Goal: Check status: Check status

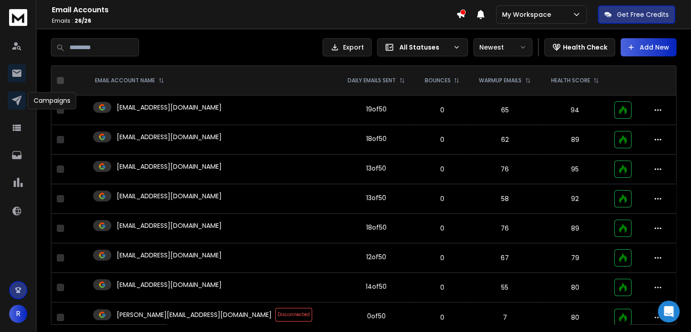
click at [14, 96] on icon at bounding box center [16, 100] width 11 height 11
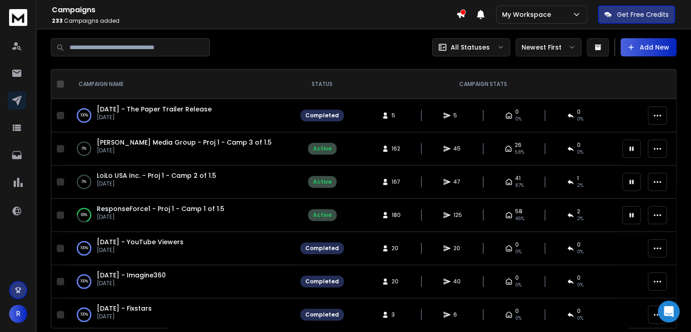
click at [155, 173] on span "LoiLo USA Inc. - Proj 1 - Camp 2 of 1.5" at bounding box center [157, 175] width 120 height 9
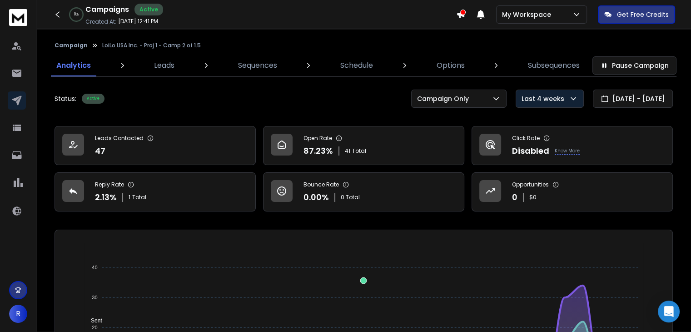
click at [534, 97] on p "Last 4 weeks" at bounding box center [545, 98] width 46 height 9
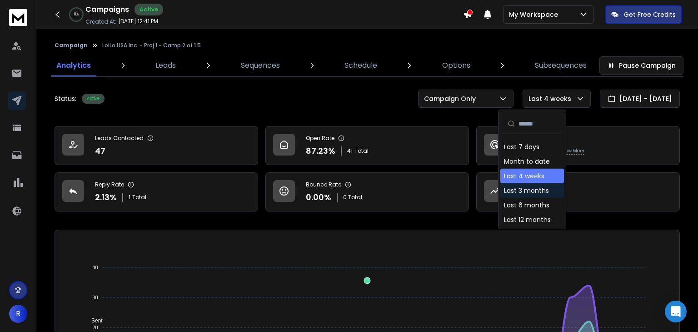
click at [528, 187] on div "Last 3 months" at bounding box center [526, 190] width 45 height 9
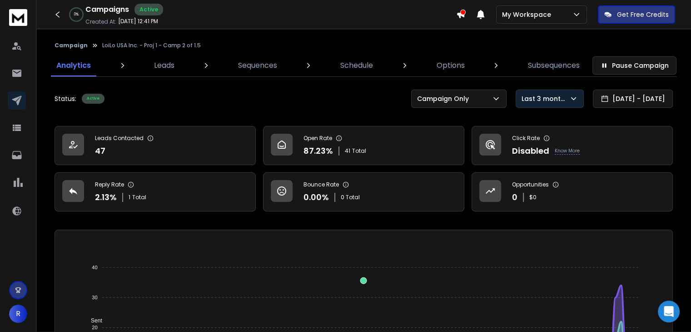
click at [516, 105] on button "Last 3 months" at bounding box center [550, 99] width 68 height 18
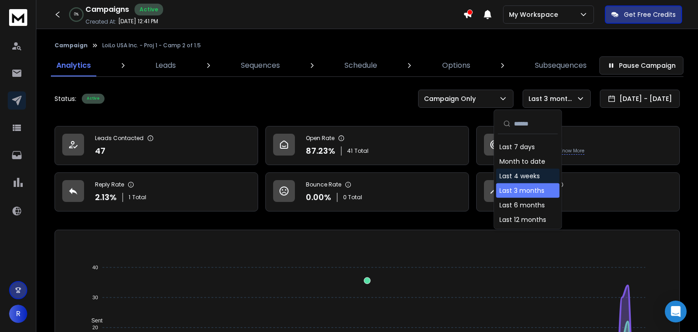
click at [520, 173] on div "Last 4 weeks" at bounding box center [519, 175] width 40 height 9
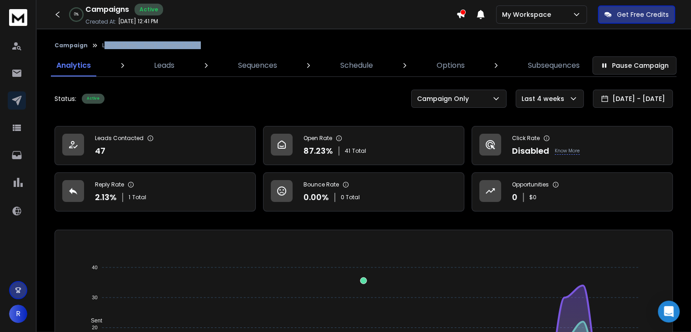
drag, startPoint x: 189, startPoint y: 43, endPoint x: 100, endPoint y: 45, distance: 88.6
click at [100, 45] on div "Campaign LoiLo USA Inc. - Proj 1 - Camp 2 of 1.5" at bounding box center [364, 45] width 626 height 15
click at [102, 45] on p "LoiLo USA Inc. - Proj 1 - Camp 2 of 1.5" at bounding box center [151, 45] width 99 height 7
drag, startPoint x: 135, startPoint y: 45, endPoint x: 91, endPoint y: 50, distance: 44.5
click at [91, 50] on div "Campaign LoiLo USA Inc. - Proj 1 - Camp 2 of 1.5" at bounding box center [364, 45] width 626 height 15
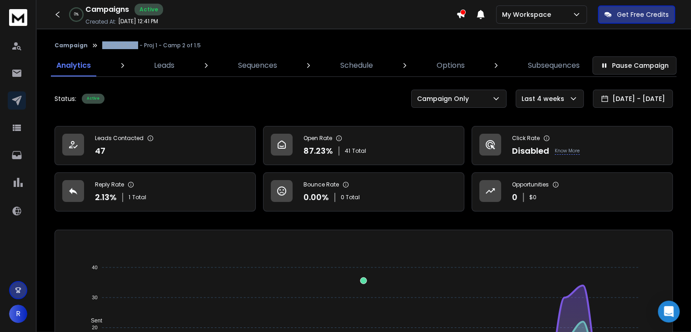
copy p "LoiLo USA Inc."
click at [15, 101] on icon at bounding box center [16, 100] width 11 height 11
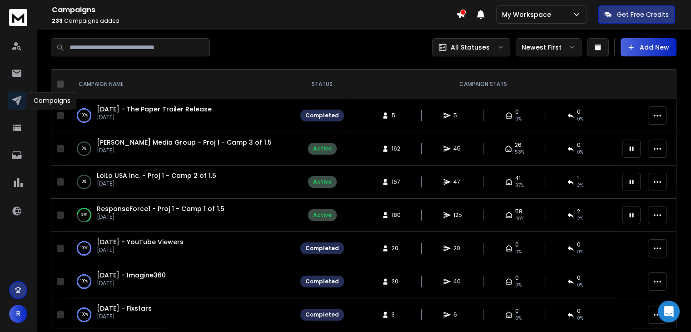
click at [201, 180] on p "[DATE]" at bounding box center [157, 183] width 120 height 7
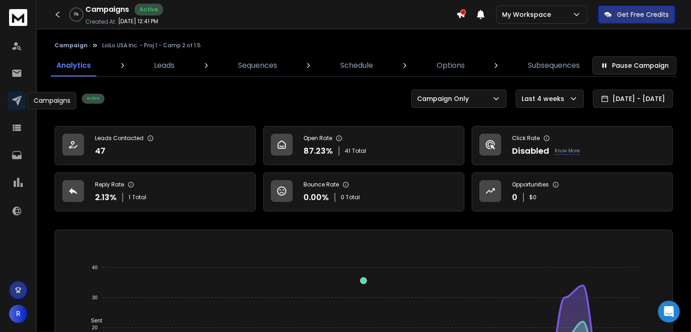
click at [16, 100] on icon at bounding box center [17, 100] width 10 height 10
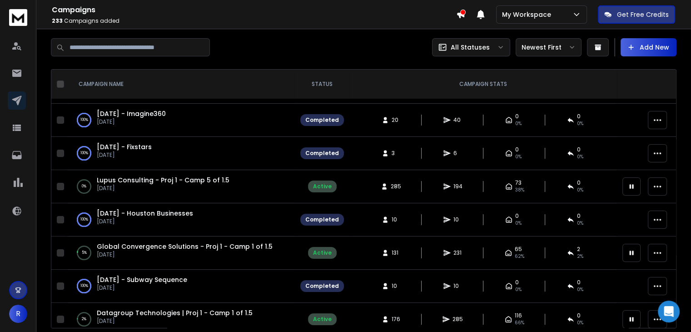
scroll to position [182, 0]
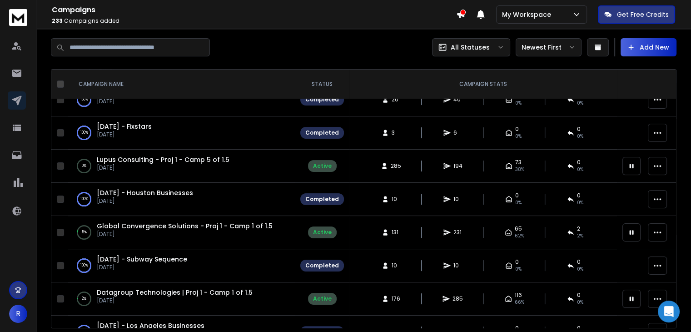
click at [222, 224] on span "Global Convergence Solutions - Proj 1 - Camp 1 of 1.5" at bounding box center [185, 225] width 176 height 9
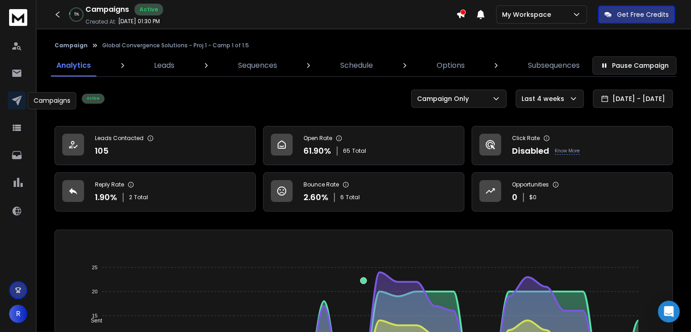
click at [23, 104] on link at bounding box center [17, 100] width 18 height 18
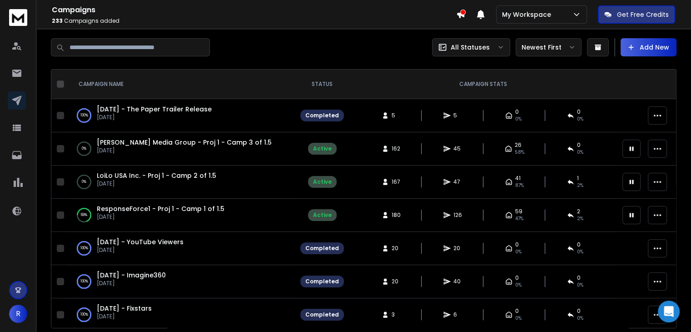
click at [209, 202] on td "69 % ResponseForce1 - Proj 1 - Camp 1 of 1.5 [DATE]" at bounding box center [181, 215] width 227 height 33
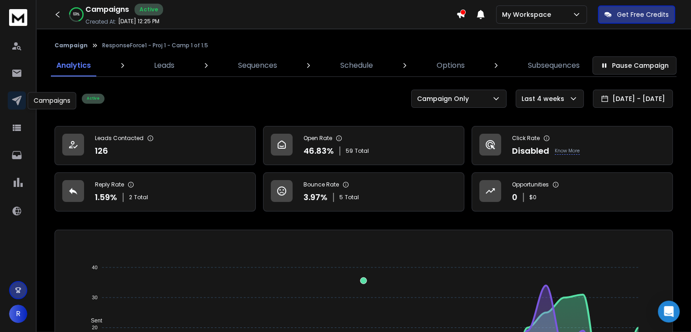
click at [15, 102] on icon at bounding box center [16, 100] width 11 height 11
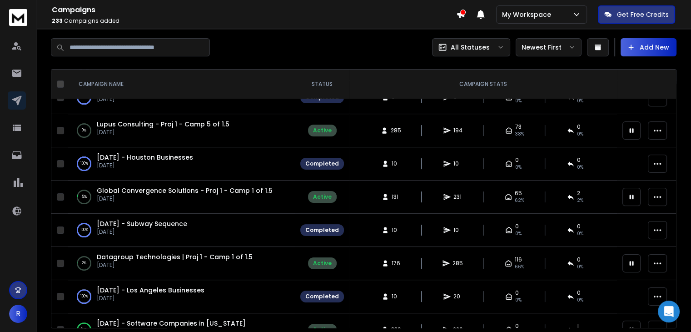
scroll to position [227, 0]
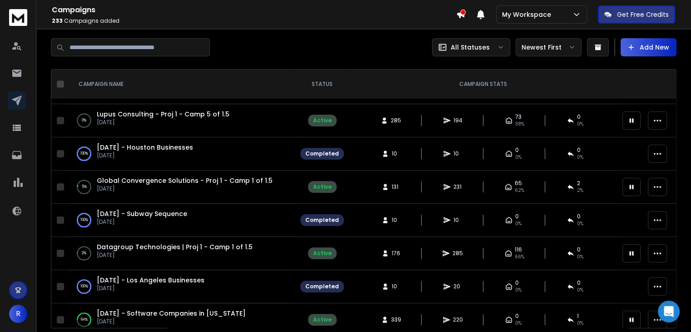
click at [184, 239] on td "2 % Datagroup Technologies | Proj 1 - Camp 1 of 1.5 [DATE]" at bounding box center [181, 253] width 227 height 33
